Goal: Navigation & Orientation: Find specific page/section

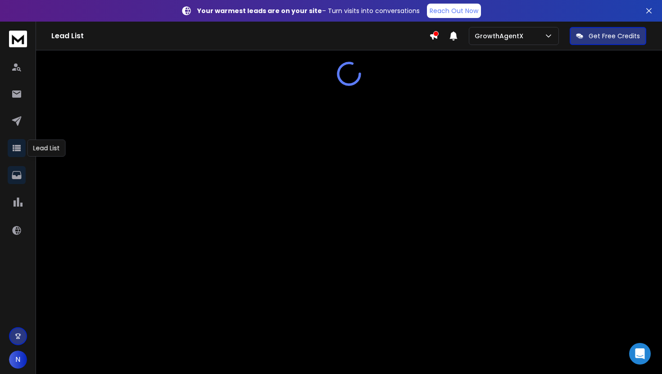
click at [18, 171] on icon at bounding box center [16, 175] width 9 height 8
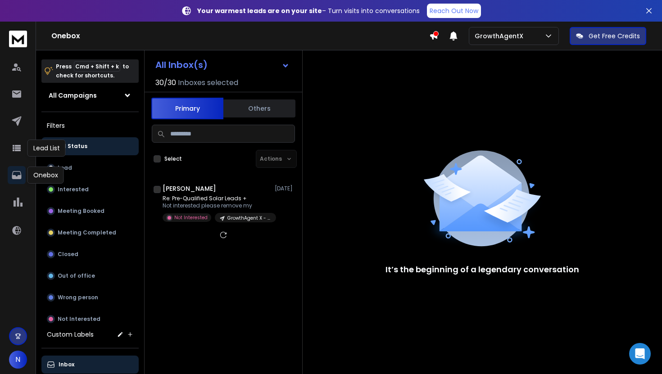
click at [15, 174] on icon at bounding box center [16, 175] width 11 height 11
click at [20, 86] on link at bounding box center [17, 94] width 18 height 18
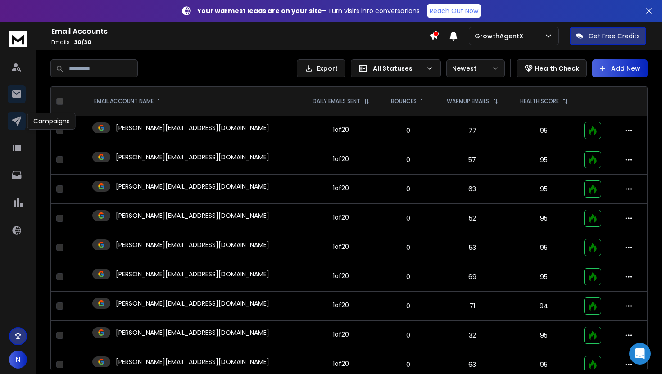
click at [15, 123] on icon at bounding box center [16, 121] width 11 height 11
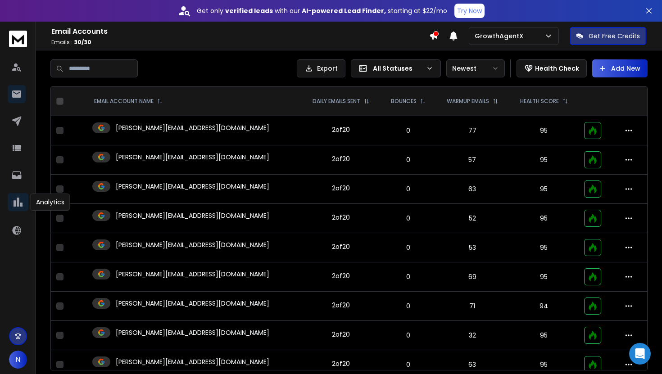
click at [19, 199] on icon at bounding box center [18, 203] width 14 height 14
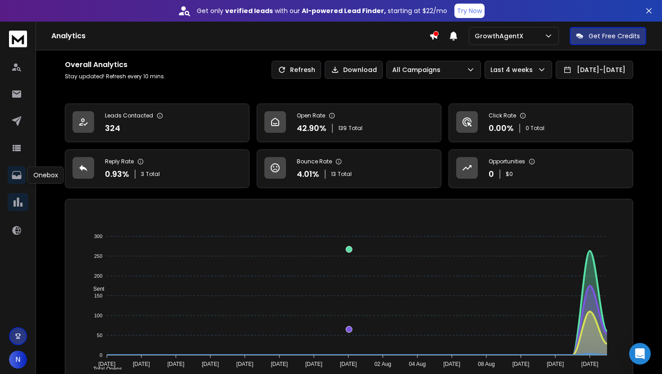
click at [19, 180] on icon at bounding box center [16, 175] width 11 height 11
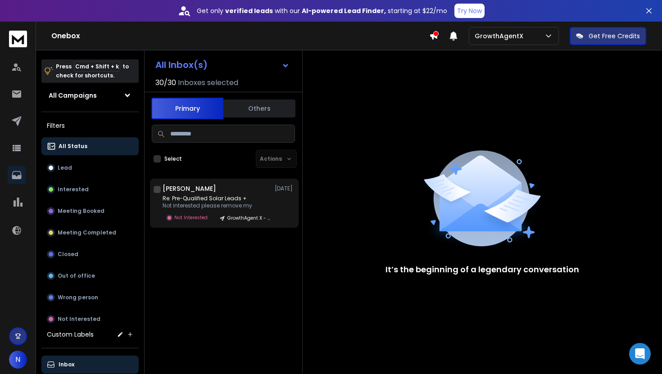
click at [209, 187] on div "[PERSON_NAME] [DATE]" at bounding box center [229, 188] width 132 height 9
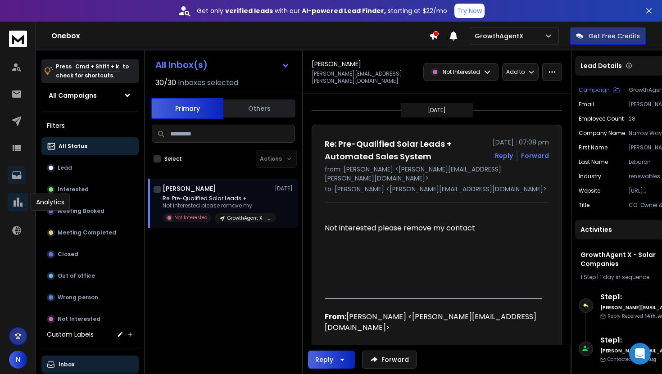
click at [9, 199] on link at bounding box center [18, 202] width 21 height 21
